Goal: Information Seeking & Learning: Stay updated

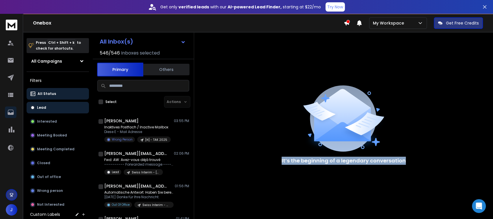
click at [51, 106] on button "Lead" at bounding box center [58, 108] width 62 height 12
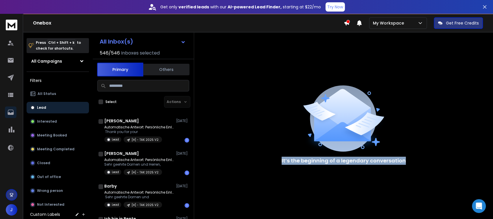
click at [55, 94] on button "All Status" at bounding box center [58, 94] width 62 height 12
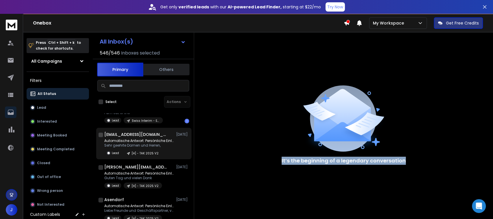
scroll to position [694, 0]
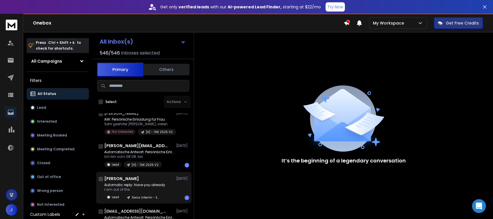
click at [176, 184] on div "Automatic reply: Have you already I am out of the Lead Swiss Interim - English 1" at bounding box center [146, 192] width 85 height 18
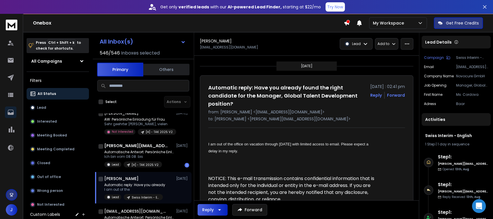
click at [262, 150] on span "I am out of the office on vacation through [DATE] with limited access to email.…" at bounding box center [288, 147] width 161 height 11
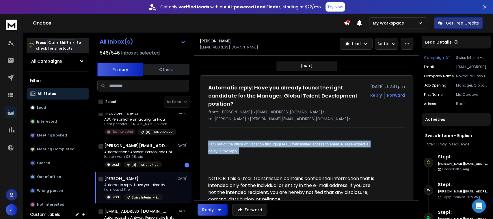
click at [262, 150] on span "I am out of the office on vacation through [DATE] with limited access to email.…" at bounding box center [288, 147] width 161 height 11
click at [363, 42] on div "Lead" at bounding box center [356, 43] width 32 height 11
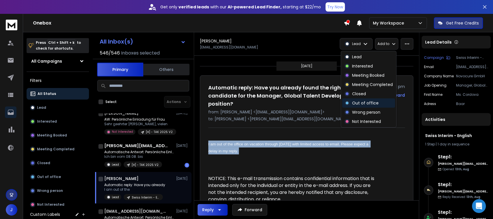
click at [357, 102] on p "Out of office" at bounding box center [365, 103] width 27 height 6
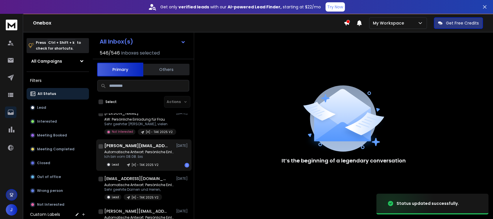
click at [160, 160] on div "Automatische Antwort: Persönliche Einladung für Ich bin vom 08.08. bis Lead [H]…" at bounding box center [138, 159] width 69 height 18
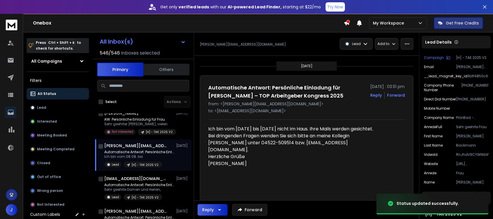
click at [257, 147] on div "Ich bin vom [DATE] bis [DATE] nicht im Haus. Ihre Mails werden gesichtet. Bei d…" at bounding box center [294, 159] width 173 height 67
click at [363, 47] on div "Lead" at bounding box center [356, 43] width 32 height 11
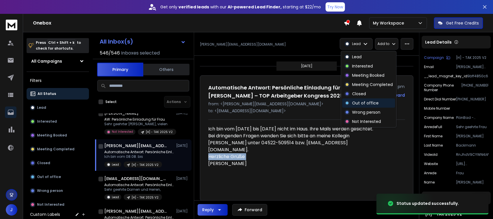
click at [363, 106] on div "Out of office" at bounding box center [369, 103] width 53 height 9
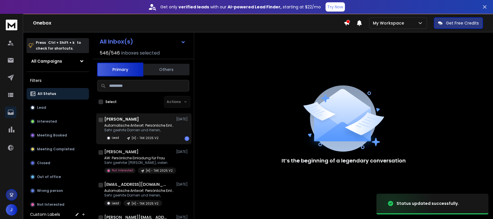
scroll to position [617, 0]
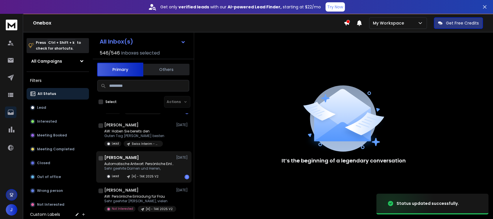
click at [153, 172] on div "Automatische Antwort: Persönliche Einladung für Sehr geehrte Damen und Herren, …" at bounding box center [138, 171] width 69 height 18
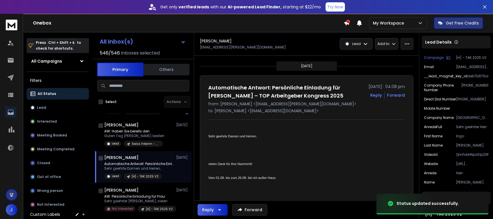
click at [256, 177] on span "Vom 01.08. bis zum 26.08. bin ich außer Haus." at bounding box center [242, 177] width 68 height 3
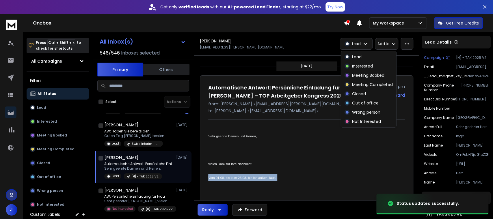
click at [349, 42] on div at bounding box center [347, 43] width 5 height 5
click at [350, 104] on div "Out of office" at bounding box center [362, 103] width 34 height 6
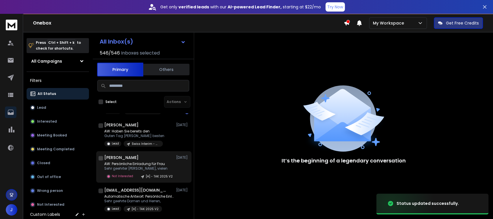
scroll to position [578, 0]
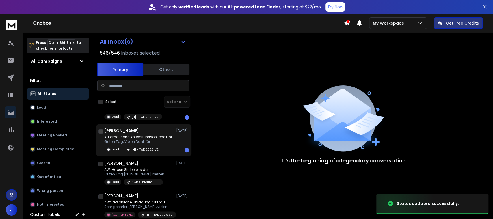
click at [180, 151] on div "Automatische Antwort: Persönliche Einladung für Guten Tag, Vielen Dank für Lead…" at bounding box center [146, 144] width 85 height 18
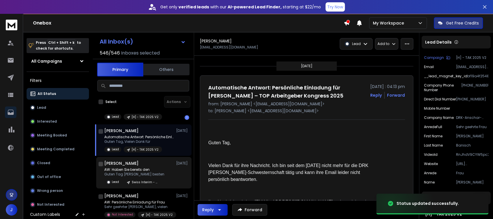
scroll to position [539, 0]
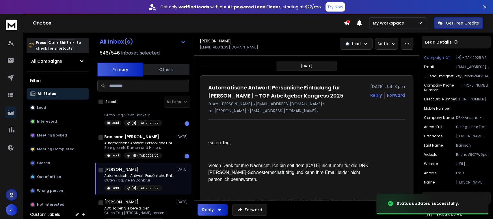
click at [261, 176] on span "Vielen Dank für ihre Nachricht. Ich bin seit dem [DATE] nicht mehr für die DRK …" at bounding box center [289, 172] width 162 height 19
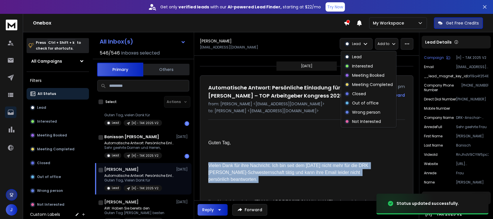
click at [349, 44] on div at bounding box center [347, 43] width 5 height 5
click at [358, 112] on p "Wrong person" at bounding box center [366, 113] width 28 height 6
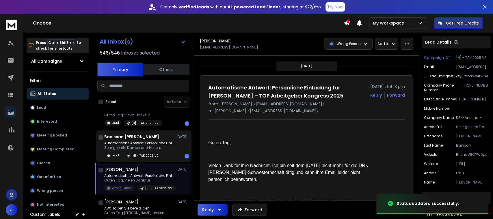
click at [172, 154] on div "Lead [H] - TAK 2025 V2" at bounding box center [138, 156] width 69 height 6
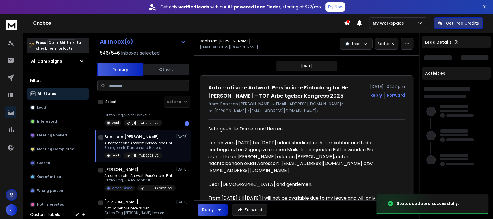
scroll to position [501, 0]
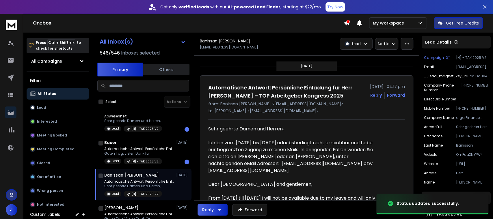
click at [257, 154] on div "Sehr geehrte Damen und Herren, Ich bin vom [DATE] bis [DATE] urlaubsbedingt nic…" at bounding box center [294, 197] width 173 height 143
click at [353, 50] on div "Banissan [PERSON_NAME][GEOGRAPHIC_DATA] [PERSON_NAME] [EMAIL_ADDRESS][DOMAIN_NA…" at bounding box center [306, 43] width 225 height 23
click at [358, 45] on p "Lead" at bounding box center [356, 44] width 9 height 5
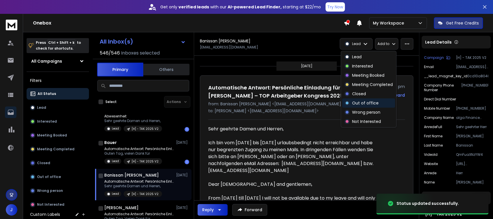
click at [369, 100] on p "Out of office" at bounding box center [365, 103] width 27 height 6
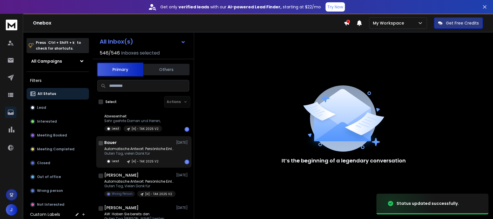
click at [169, 150] on p "Automatische Antwort: Persönliche Einladung für" at bounding box center [138, 149] width 69 height 5
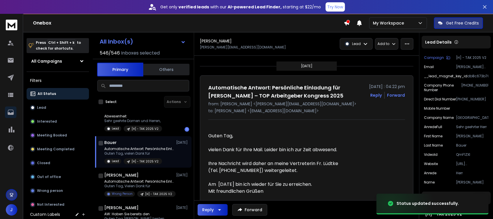
click at [271, 149] on p "vielen Dank für Ihre Mail. Leider bin ich zur Zeit abwesend." at bounding box center [292, 150] width 169 height 7
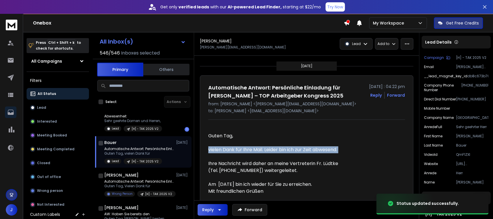
click at [271, 149] on p "vielen Dank für Ihre Mail. Leider bin ich zur Zeit abwesend." at bounding box center [292, 150] width 169 height 7
click at [352, 44] on div "Lead" at bounding box center [356, 43] width 32 height 11
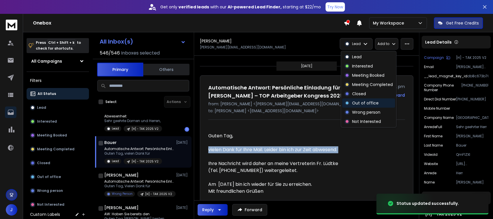
click at [365, 106] on p "Out of office" at bounding box center [365, 103] width 27 height 6
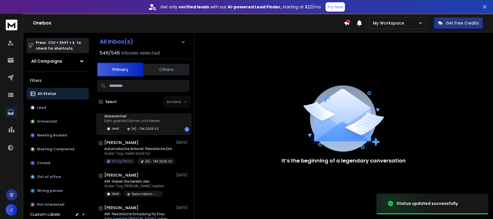
click at [164, 132] on div "[EMAIL_ADDRESS][DOMAIN_NAME] [DATE] Abwesenheit Sehr geehrte Damen und Herren, …" at bounding box center [143, 120] width 95 height 32
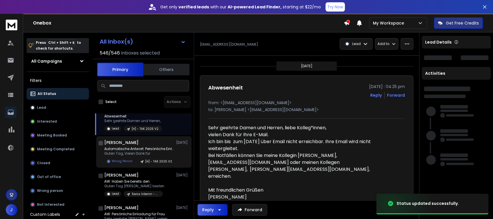
scroll to position [463, 0]
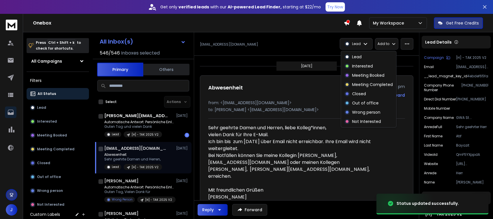
click at [345, 47] on div "Lead" at bounding box center [356, 43] width 32 height 11
click at [361, 101] on p "Out of office" at bounding box center [365, 103] width 27 height 6
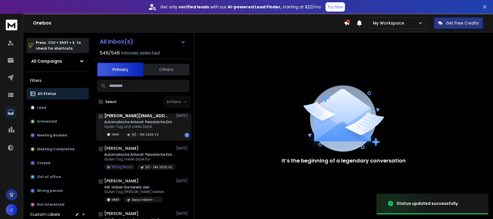
click at [173, 130] on div "Automatische Antwort: Persönliche Einladung für Guten Tag und vielen Dank Lead …" at bounding box center [138, 129] width 69 height 18
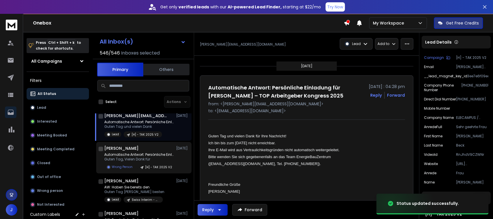
scroll to position [424, 0]
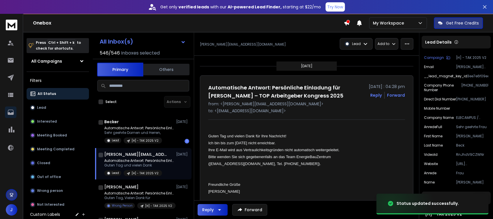
click at [270, 136] on span "Guten Tag und vielen Dank für Ihre Nachricht! Ich bin bis zum [DATE] nicht erre…" at bounding box center [273, 164] width 131 height 60
click at [349, 48] on div "Lead" at bounding box center [356, 43] width 32 height 11
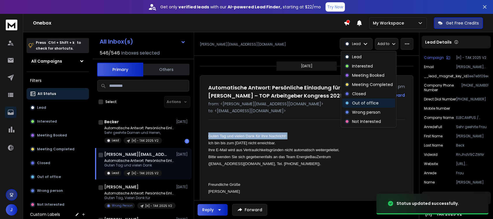
click at [363, 101] on p "Out of office" at bounding box center [365, 103] width 27 height 6
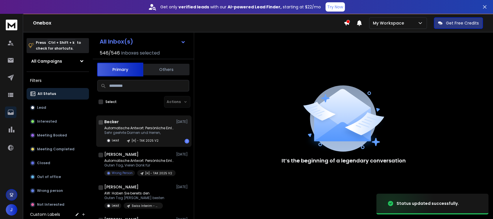
click at [164, 125] on div "[PERSON_NAME] [DATE] Automatische Antwort: Persönliche Einladung für Sehr geehr…" at bounding box center [146, 131] width 85 height 25
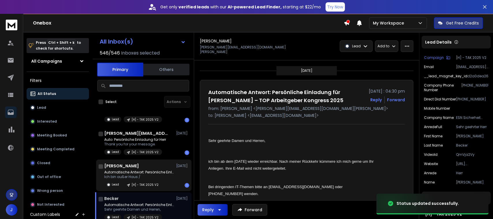
scroll to position [385, 0]
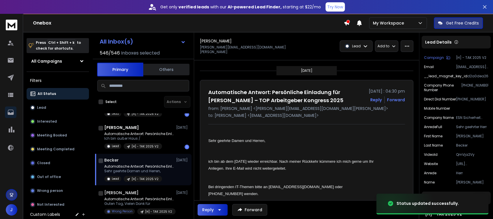
click at [223, 167] on p "Sehr geehrte Damen und Herren, ich bin ab dem [DATE] wieder erreichbar. Nach me…" at bounding box center [292, 154] width 169 height 35
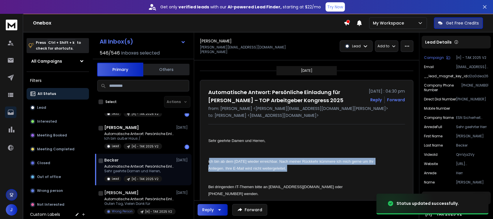
click at [223, 167] on p "Sehr geehrte Damen und Herren, ich bin ab dem [DATE] wieder erreichbar. Nach me…" at bounding box center [292, 154] width 169 height 35
click at [335, 163] on span "Sehr geehrte Damen und Herren, ich bin ab dem [DATE] wieder erreichbar. Nach me…" at bounding box center [291, 155] width 166 height 32
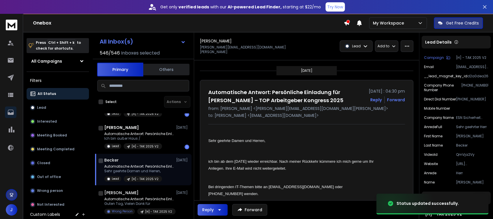
click at [352, 50] on div "[PERSON_NAME] [PERSON_NAME] [PERSON_NAME][EMAIL_ADDRESS][DOMAIN_NAME][PERSON_NA…" at bounding box center [306, 46] width 225 height 28
click at [347, 46] on div "Lead" at bounding box center [356, 46] width 32 height 11
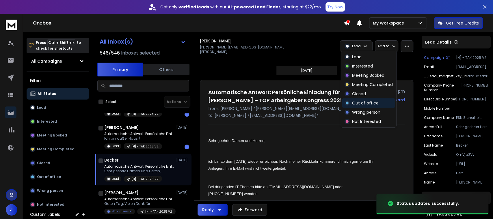
click at [355, 101] on p "Out of office" at bounding box center [365, 103] width 27 height 6
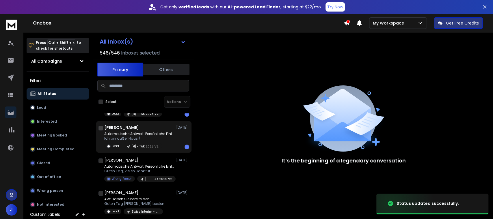
click at [148, 149] on div "[PERSON_NAME] [DATE] Automatische Antwort: Persönliche Einladung für Ich bin au…" at bounding box center [143, 137] width 95 height 32
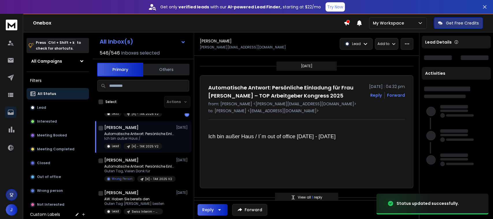
scroll to position [347, 0]
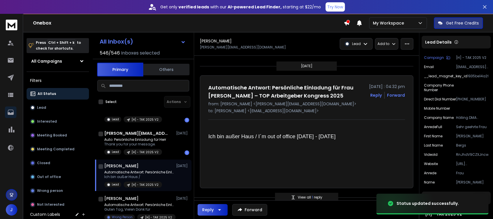
click at [249, 136] on span "Ich bin außer Haus / I´m out of office [DATE] - [DATE]" at bounding box center [271, 137] width 127 height 6
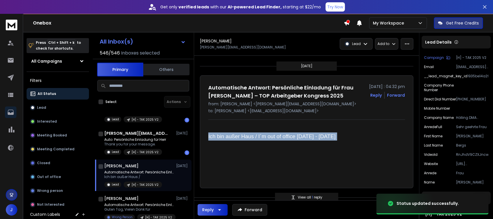
drag, startPoint x: 249, startPoint y: 136, endPoint x: 283, endPoint y: 121, distance: 36.9
click at [249, 135] on span "Ich bin außer Haus / I´m out of office [DATE] - [DATE]" at bounding box center [271, 137] width 127 height 6
click at [352, 43] on div "Lead" at bounding box center [356, 43] width 32 height 11
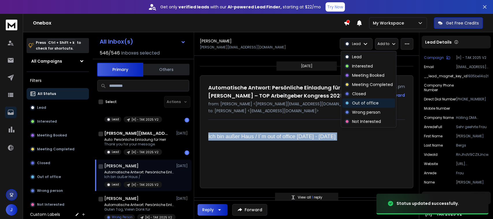
click at [363, 103] on p "Out of office" at bounding box center [365, 103] width 27 height 6
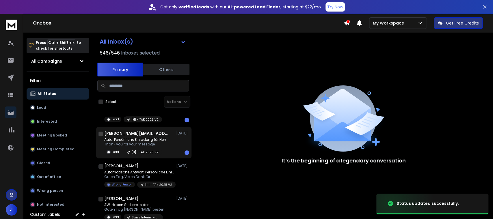
click at [181, 142] on div "Auto: Persönliche Einladung für Herr Thank you for your message. Lead [H] - TAK…" at bounding box center [146, 147] width 85 height 18
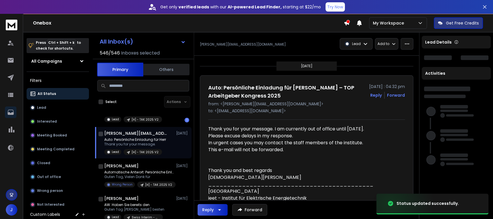
scroll to position [308, 0]
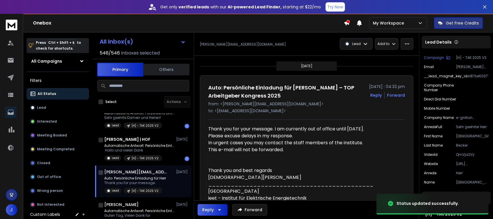
click at [240, 138] on div "Thank you for your message. I am currently out of office until [DATE]. Please e…" at bounding box center [294, 194] width 173 height 136
click at [346, 47] on div "Lead" at bounding box center [356, 43] width 32 height 11
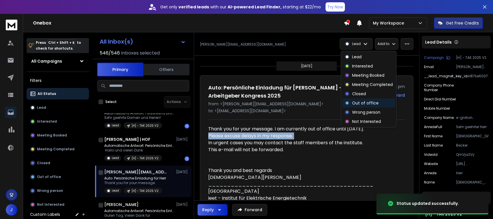
click at [358, 101] on p "Out of office" at bounding box center [365, 103] width 27 height 6
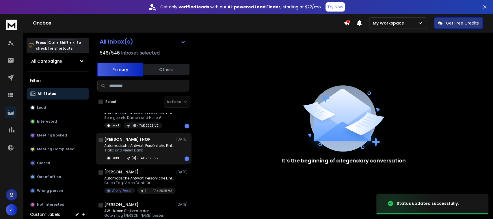
click at [179, 146] on div "Automatische Antwort: Persönliche Einladung für ﻿ Hallo und vielen Dank Lead [H…" at bounding box center [146, 153] width 85 height 18
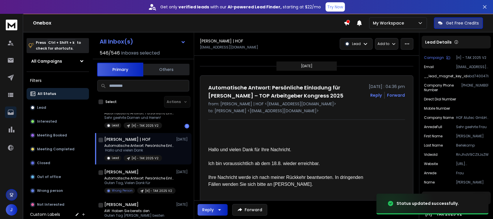
scroll to position [38, 0]
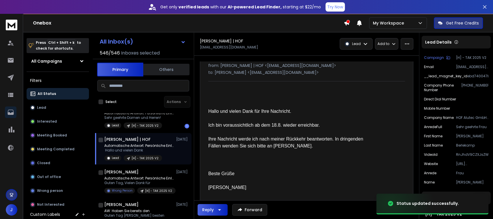
click at [355, 46] on div "Lead" at bounding box center [356, 43] width 32 height 11
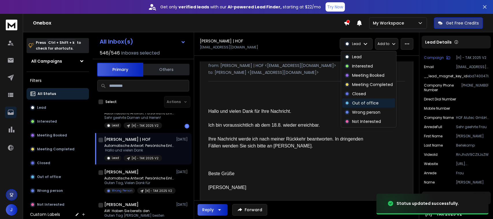
click at [368, 104] on p "Out of office" at bounding box center [365, 103] width 27 height 6
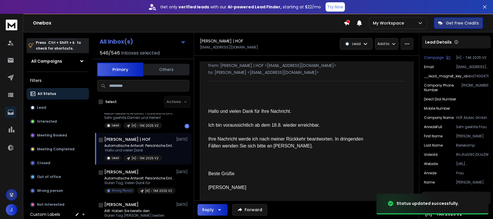
scroll to position [0, 0]
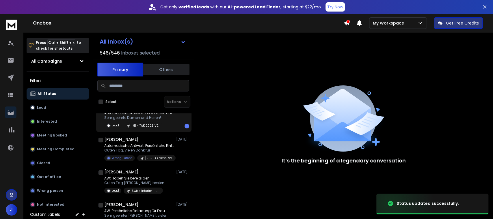
click at [180, 129] on div "[PERSON_NAME] [DATE] Automatische Antwort: Persönliche Einladung für Sehr geehr…" at bounding box center [143, 117] width 95 height 32
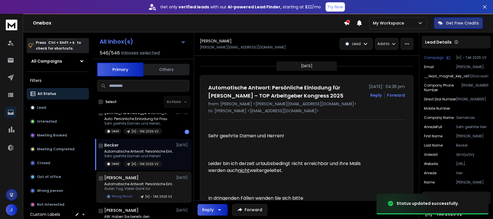
scroll to position [231, 0]
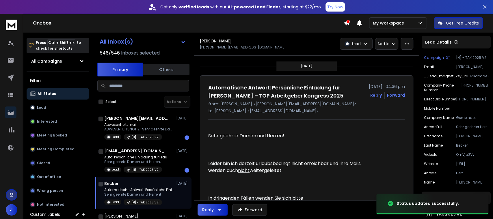
click at [243, 170] on p "Leider bin ich derzeit urlaubsbedingt nicht erreichbar und Ihre Mails werden au…" at bounding box center [292, 167] width 169 height 14
click at [354, 44] on p "Lead" at bounding box center [356, 44] width 9 height 5
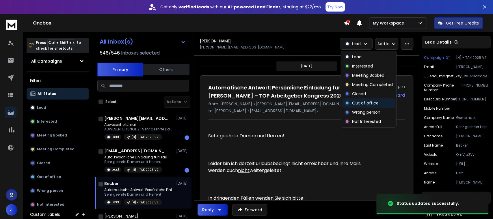
click at [373, 103] on p "Out of office" at bounding box center [365, 103] width 27 height 6
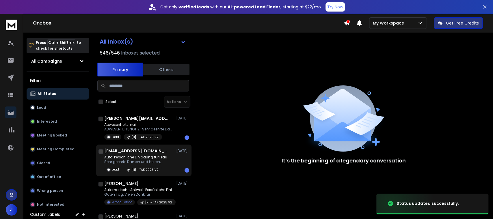
click at [178, 151] on p "[DATE]" at bounding box center [182, 151] width 13 height 5
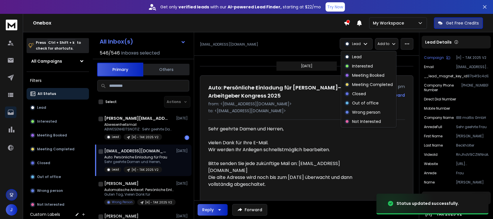
click at [361, 41] on div "Lead" at bounding box center [356, 43] width 32 height 11
click at [366, 114] on p "Wrong person" at bounding box center [366, 113] width 28 height 6
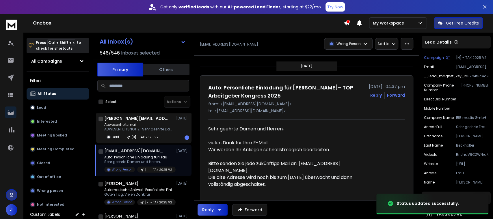
click at [180, 127] on div "Abwesenheitsmail ABWESENHEITSNOTIZ : Sehr geehrte Damen Lead [H] - TAK 2025 V2 1" at bounding box center [146, 132] width 85 height 18
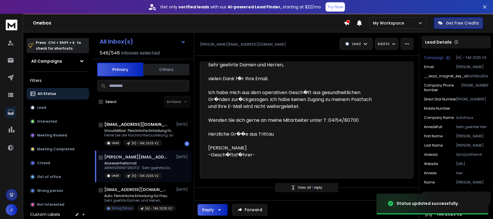
scroll to position [0, 0]
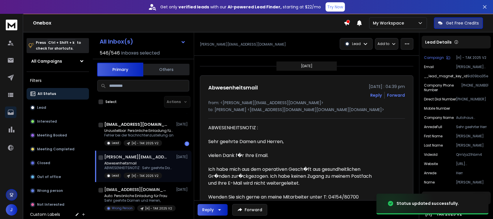
click at [358, 51] on div "[PERSON_NAME][EMAIL_ADDRESS][DOMAIN_NAME] Lead Add to Lead Add to" at bounding box center [306, 43] width 225 height 23
click at [358, 48] on div "Lead" at bounding box center [356, 43] width 32 height 11
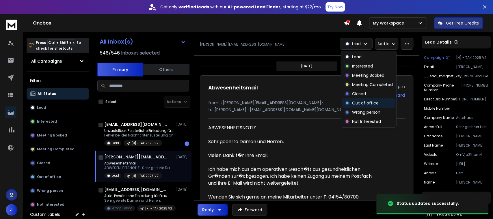
click at [367, 105] on p "Out of office" at bounding box center [365, 103] width 27 height 6
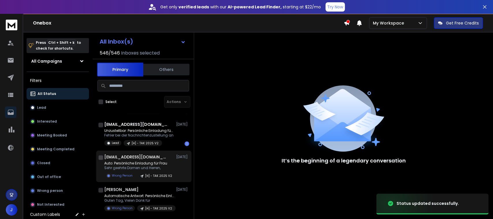
scroll to position [154, 0]
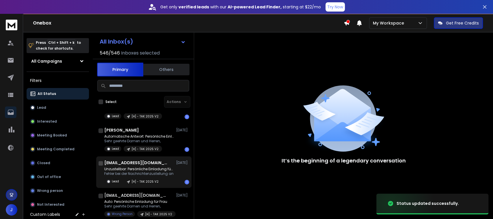
click at [170, 179] on div "Lead [H] - TAK 2025 V2" at bounding box center [138, 182] width 69 height 6
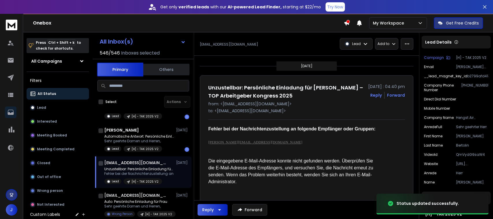
click at [355, 47] on div "Lead" at bounding box center [356, 43] width 32 height 11
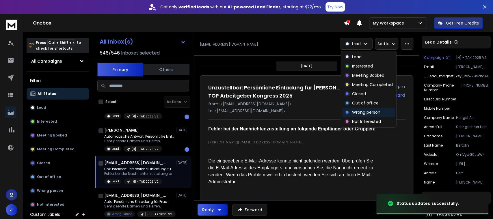
click at [367, 110] on p "Wrong person" at bounding box center [366, 113] width 28 height 6
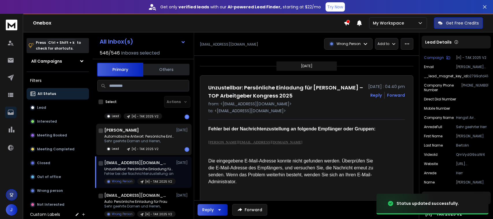
click at [170, 143] on p "Sehr geehrte Damen und Herren," at bounding box center [138, 141] width 69 height 5
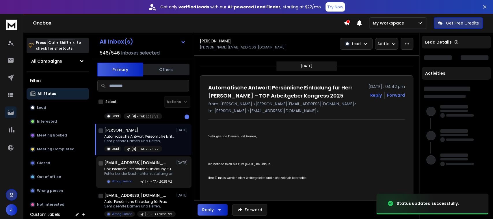
scroll to position [116, 0]
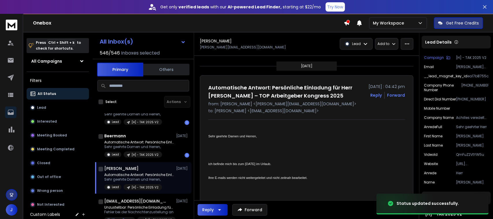
click at [245, 164] on span "ich befinde mich bis zum [DATE] im Urlaub." at bounding box center [239, 163] width 63 height 3
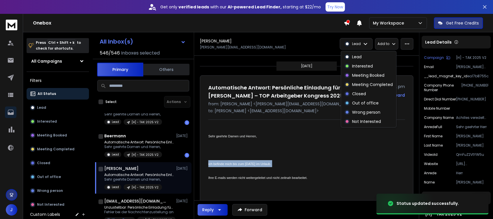
click at [357, 46] on p "Lead" at bounding box center [356, 44] width 9 height 5
click at [358, 102] on p "Out of office" at bounding box center [365, 103] width 27 height 6
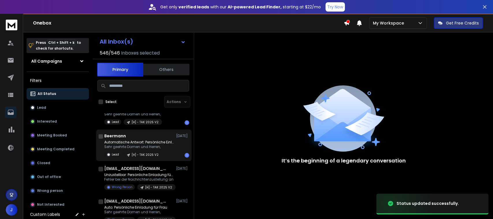
click at [176, 140] on div "Beermann [DATE] Automatische Antwort: Persönliche Einladung für Sehr geehrte Da…" at bounding box center [146, 145] width 85 height 25
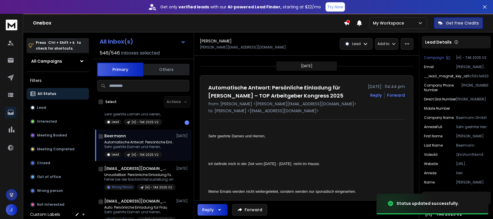
click at [360, 45] on p "Lead" at bounding box center [356, 44] width 9 height 5
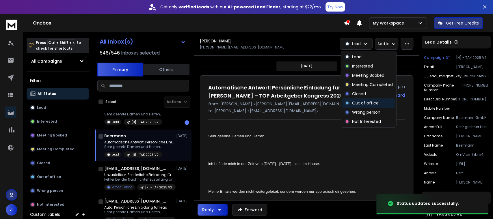
click at [352, 103] on p "Out of office" at bounding box center [365, 103] width 27 height 6
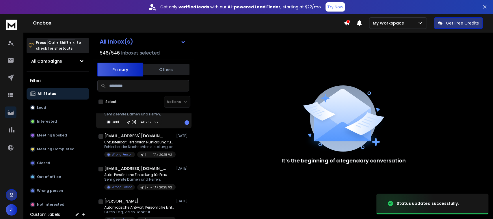
scroll to position [77, 0]
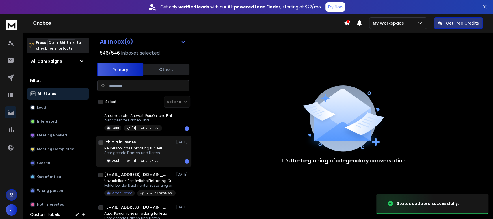
click at [169, 150] on div "Re: Persönliche Einladung für Herr [PERSON_NAME] geehrte Damen und Herren, Lead…" at bounding box center [146, 155] width 85 height 18
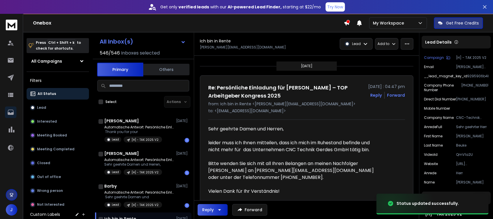
scroll to position [38, 0]
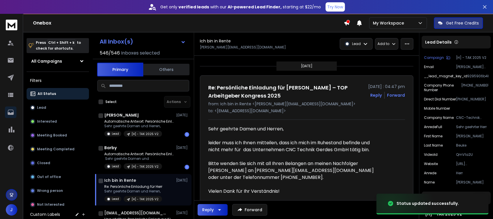
click at [244, 154] on div "Sehr geehrte Damen und Herren, leider muss ich Ihnen mitteilen, dass ich mich i…" at bounding box center [294, 180] width 173 height 109
click at [247, 145] on div "Sehr geehrte Damen und Herren, leider muss ich Ihnen mitteilen, dass ich mich i…" at bounding box center [294, 180] width 173 height 109
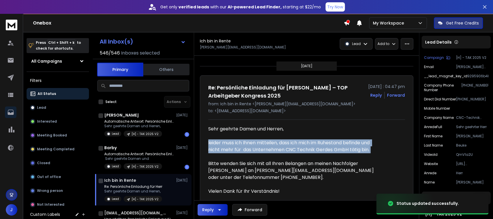
click at [247, 145] on div "Sehr geehrte Damen und Herren, leider muss ich Ihnen mitteilen, dass ich mich i…" at bounding box center [294, 180] width 173 height 109
click at [350, 47] on div "Lead" at bounding box center [356, 43] width 32 height 11
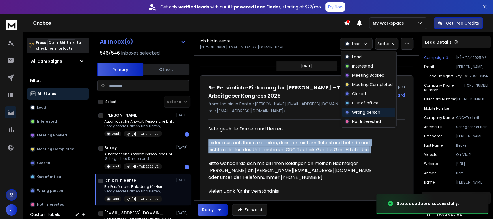
click at [359, 112] on p "Wrong person" at bounding box center [366, 113] width 28 height 6
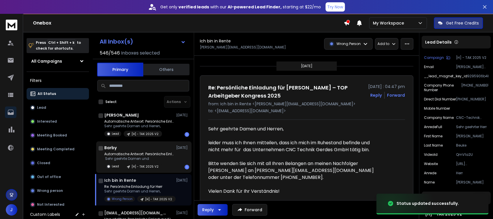
click at [173, 152] on p "Automatische Antwort: Persönliche Einladung für" at bounding box center [138, 154] width 69 height 5
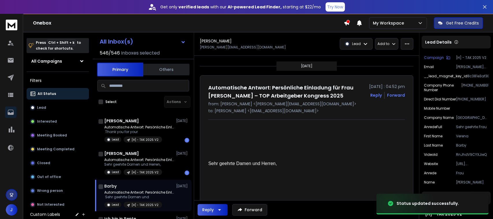
scroll to position [77, 0]
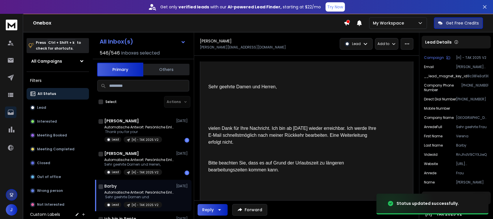
click at [243, 133] on span "vielen Dank für Ihre Nachricht. Ich bin ab [DATE] wieder erreichbar. Ich werde …" at bounding box center [292, 135] width 169 height 19
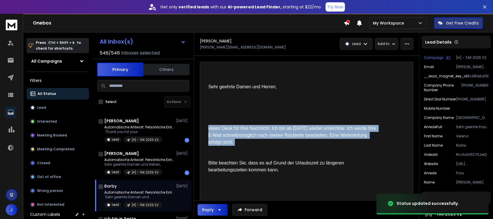
click at [243, 133] on span "vielen Dank für Ihre Nachricht. Ich bin ab [DATE] wieder erreichbar. Ich werde …" at bounding box center [292, 135] width 169 height 19
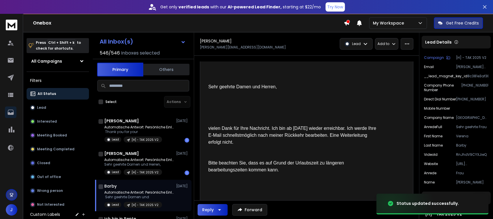
click at [347, 50] on div "[PERSON_NAME] [PERSON_NAME] [PERSON_NAME][EMAIL_ADDRESS][DOMAIN_NAME] Lead Add …" at bounding box center [306, 43] width 225 height 23
click at [357, 43] on p "Lead" at bounding box center [356, 44] width 9 height 5
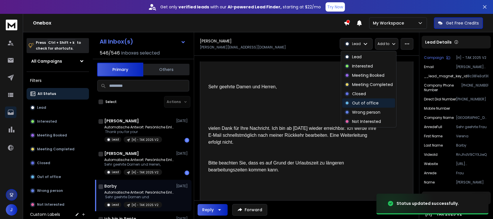
click at [351, 102] on div "Out of office" at bounding box center [362, 103] width 34 height 6
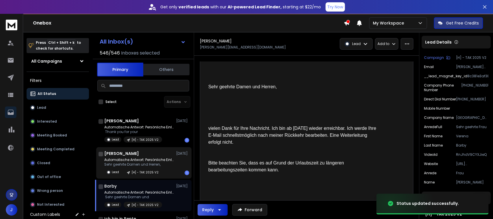
scroll to position [0, 0]
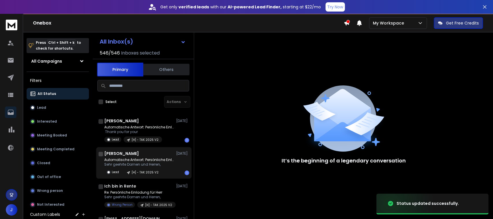
click at [171, 162] on p "Automatische Antwort: Persönliche Einladung für" at bounding box center [138, 160] width 69 height 5
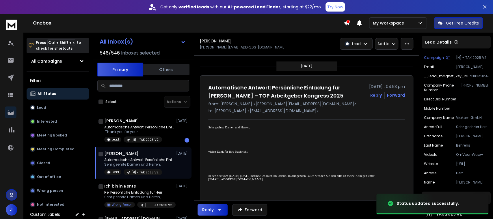
scroll to position [38, 0]
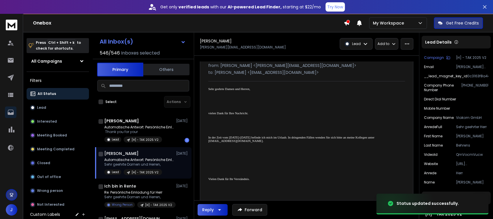
click at [245, 143] on p "In der Zeit vom [DATE]-[DATE] befinde ich mich im Urlaub. In dringenden Fällen …" at bounding box center [292, 139] width 169 height 7
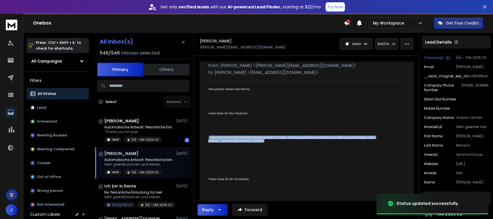
click at [245, 143] on p "In der Zeit vom [DATE]-[DATE] befinde ich mich im Urlaub. In dringenden Fällen …" at bounding box center [292, 139] width 169 height 7
click at [355, 43] on p "Lead" at bounding box center [356, 44] width 9 height 5
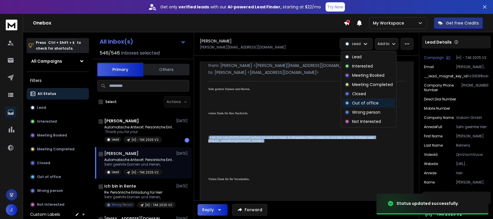
click at [359, 105] on p "Out of office" at bounding box center [365, 103] width 27 height 6
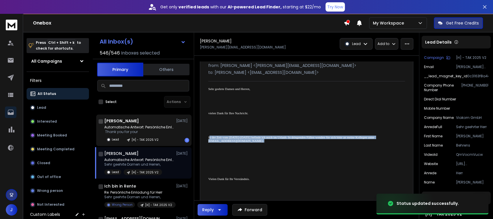
scroll to position [0, 0]
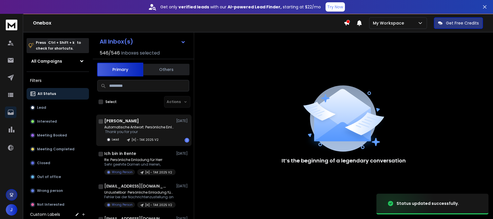
click at [180, 128] on div "Automatische Antwort: Persönliche Einladung für ﻿ Thank you for your Lead [H] -…" at bounding box center [146, 134] width 85 height 18
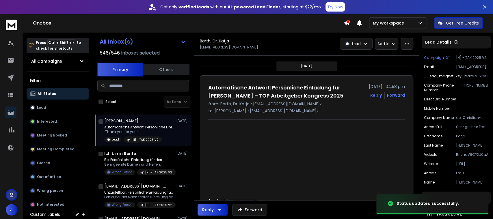
scroll to position [116, 0]
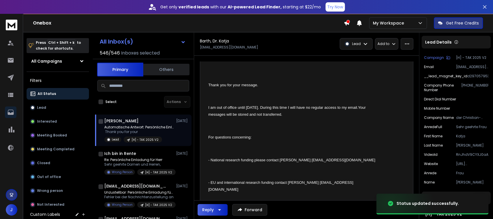
click at [359, 45] on p "Lead" at bounding box center [356, 44] width 9 height 5
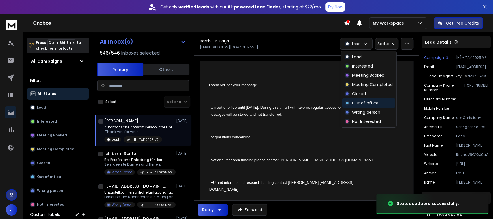
click at [371, 103] on p "Out of office" at bounding box center [365, 103] width 27 height 6
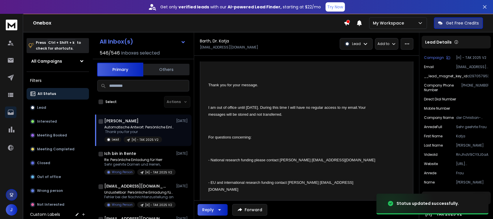
scroll to position [0, 0]
